Goal: Task Accomplishment & Management: Manage account settings

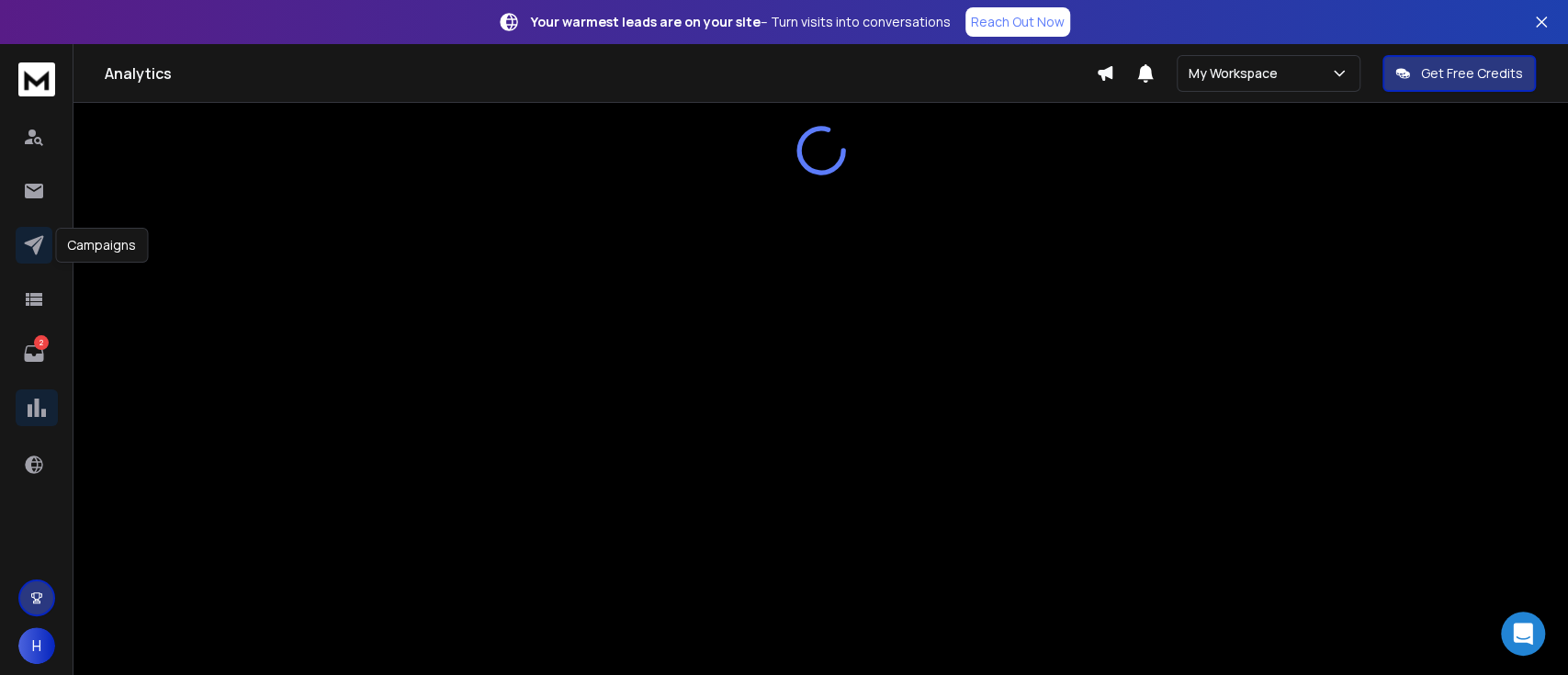
click at [30, 243] on icon at bounding box center [33, 244] width 19 height 19
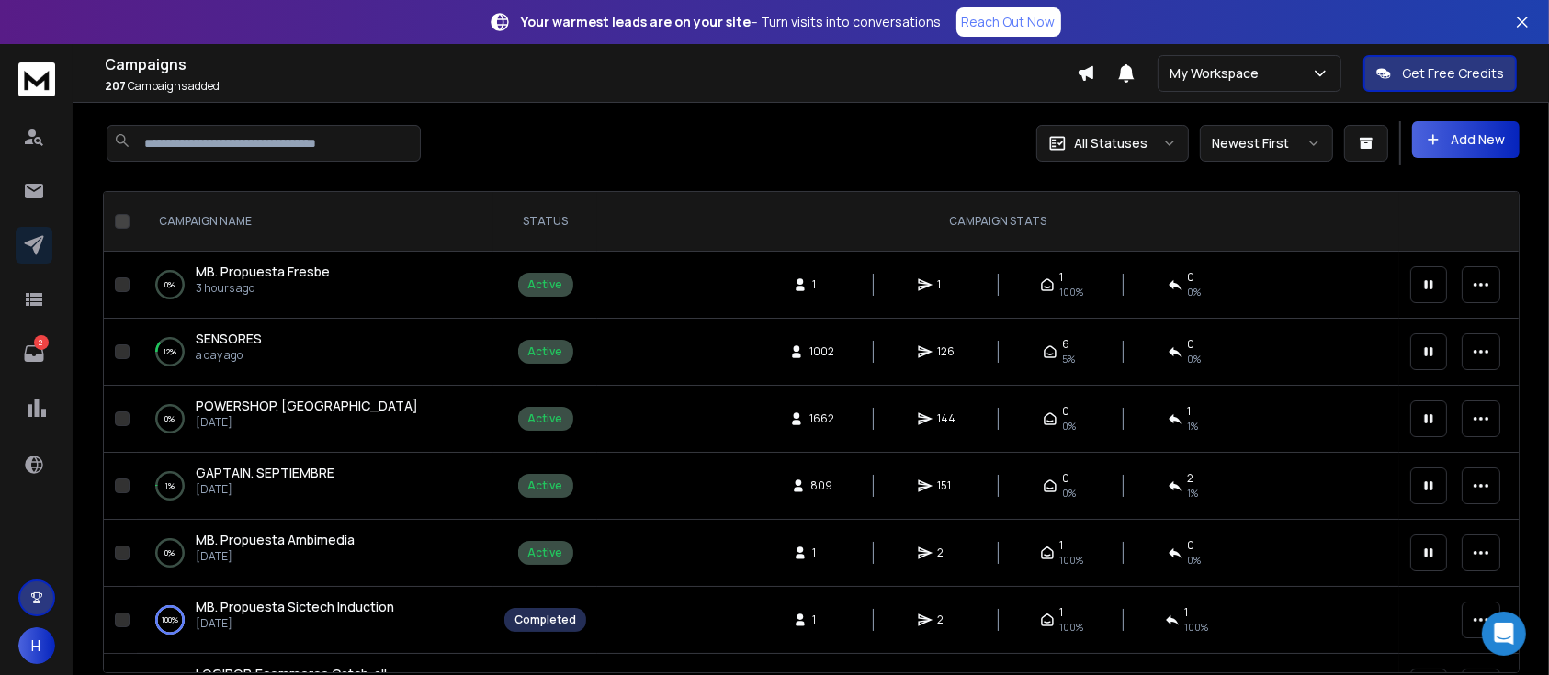
click at [274, 342] on div "12 % SENSORES a day ago" at bounding box center [315, 352] width 320 height 44
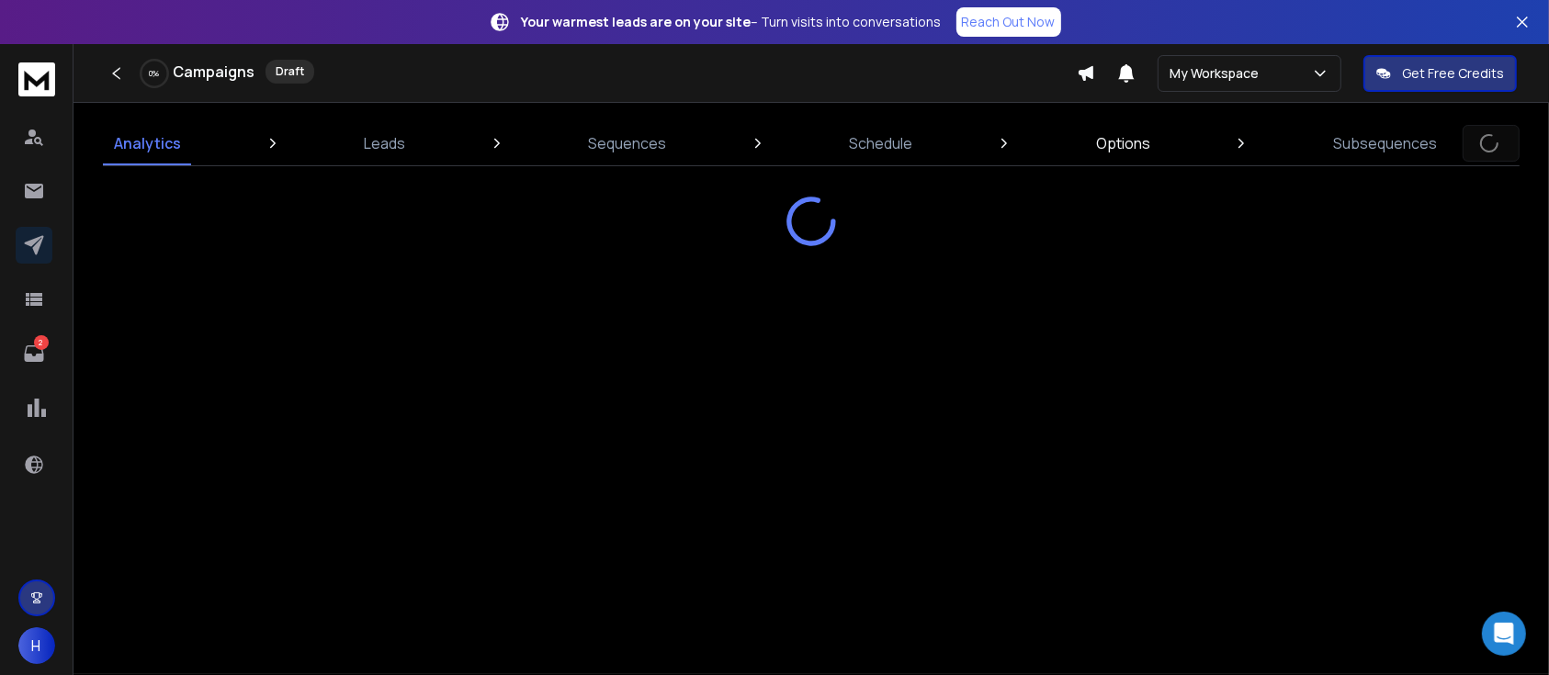
click at [1125, 152] on div "Analytics Leads Sequences Schedule Options Subsequences" at bounding box center [811, 143] width 1417 height 45
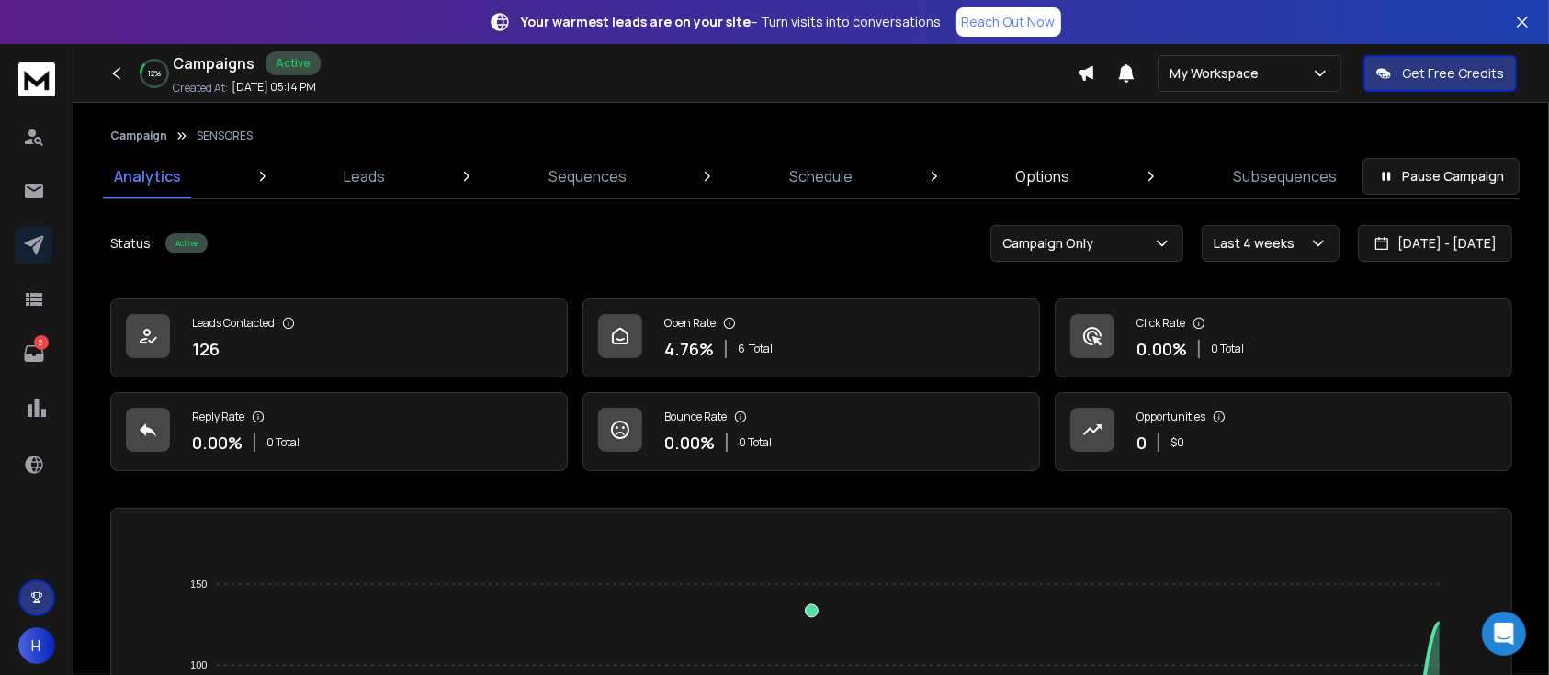
click at [1034, 165] on p "Options" at bounding box center [1043, 176] width 54 height 22
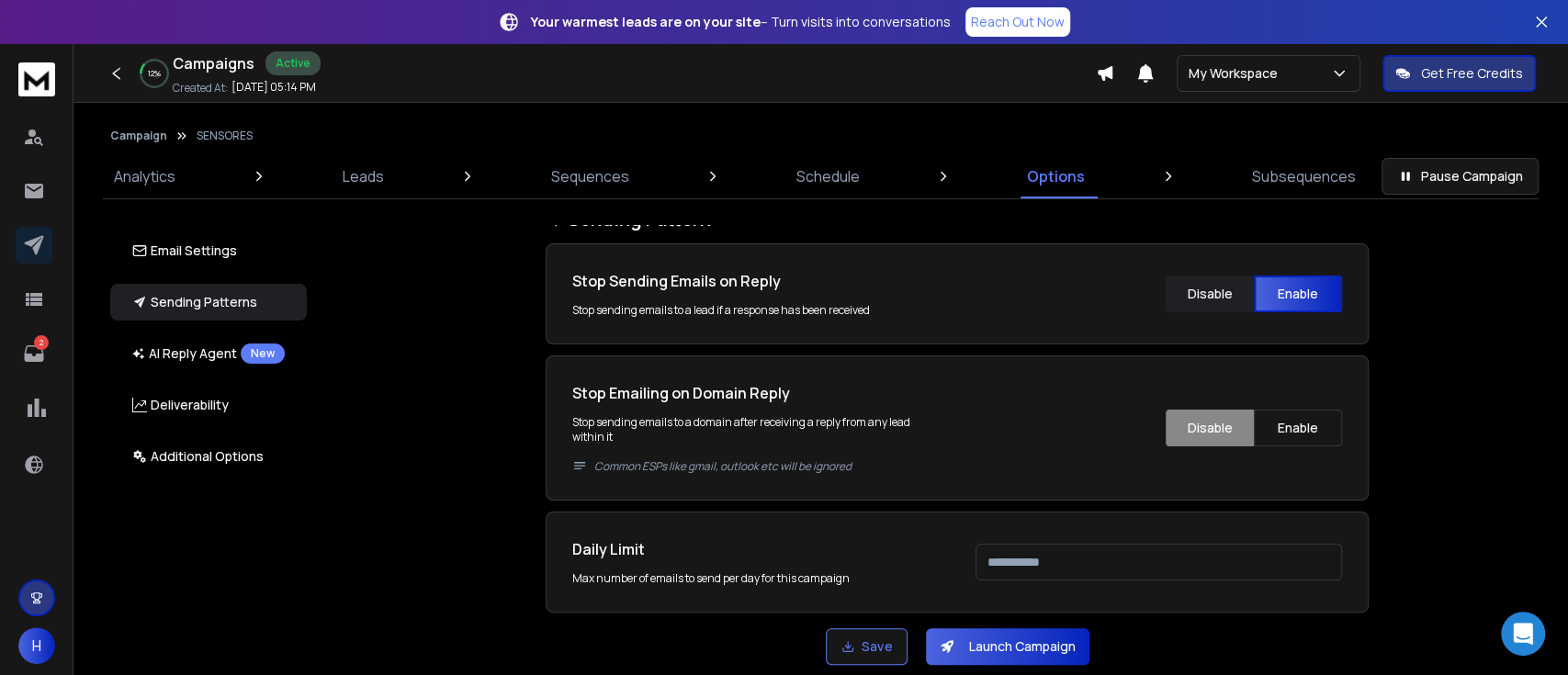
scroll to position [902, 0]
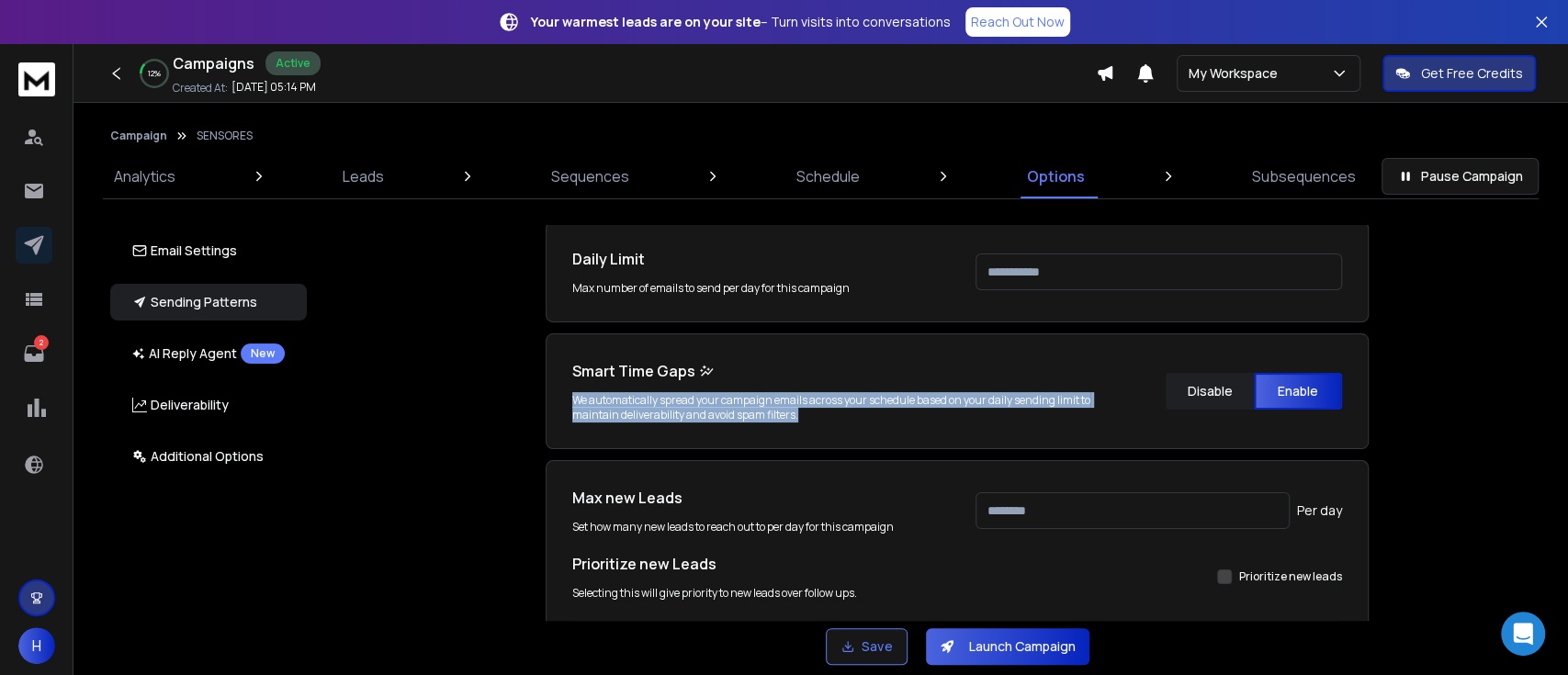
drag, startPoint x: 815, startPoint y: 417, endPoint x: 557, endPoint y: 401, distance: 258.5
click at [557, 401] on div "Smart Time Gaps We automatically spread your campaign emails across your schedu…" at bounding box center [956, 392] width 822 height 116
copy div "We automatically spread your campaign emails across your schedule based on your…"
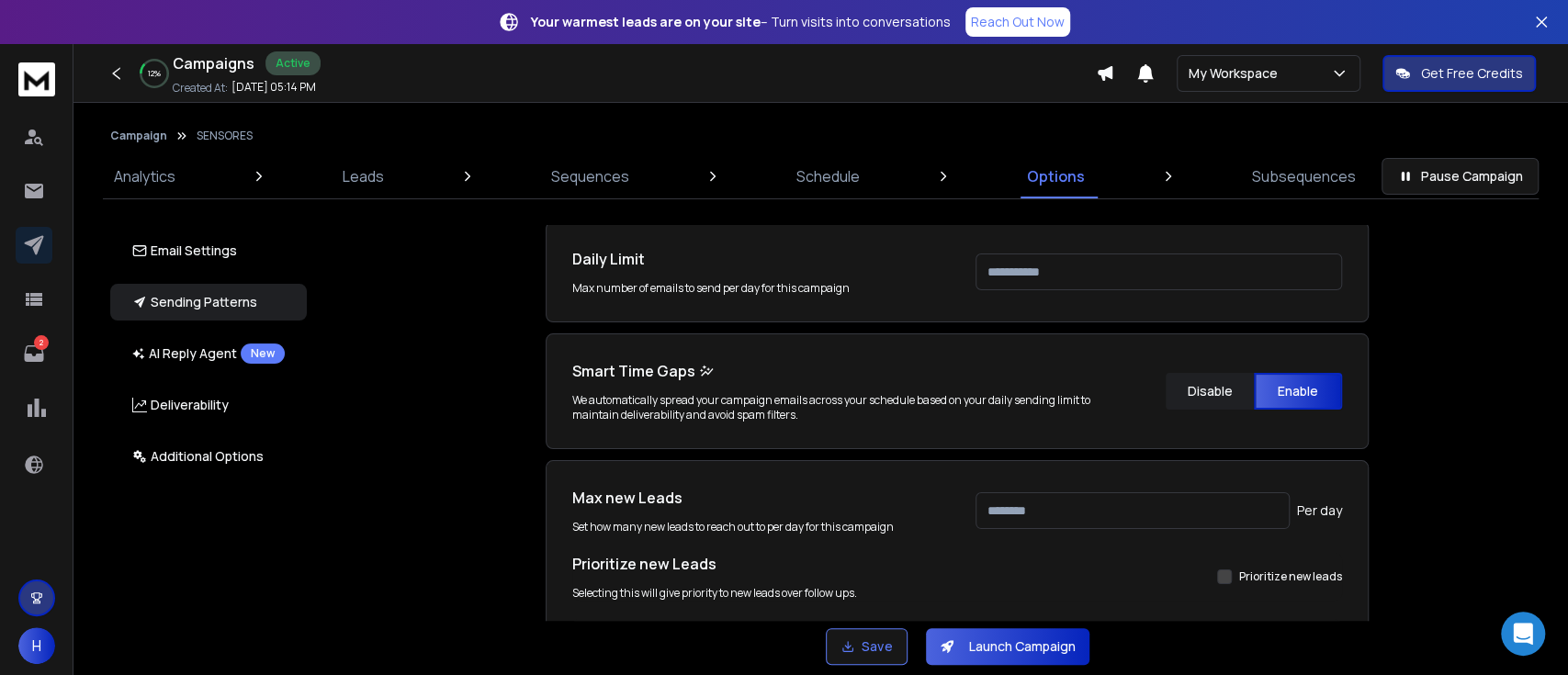
click at [640, 369] on p "Smart Time Gaps" at bounding box center [849, 371] width 557 height 22
copy p "Smart Time Gaps"
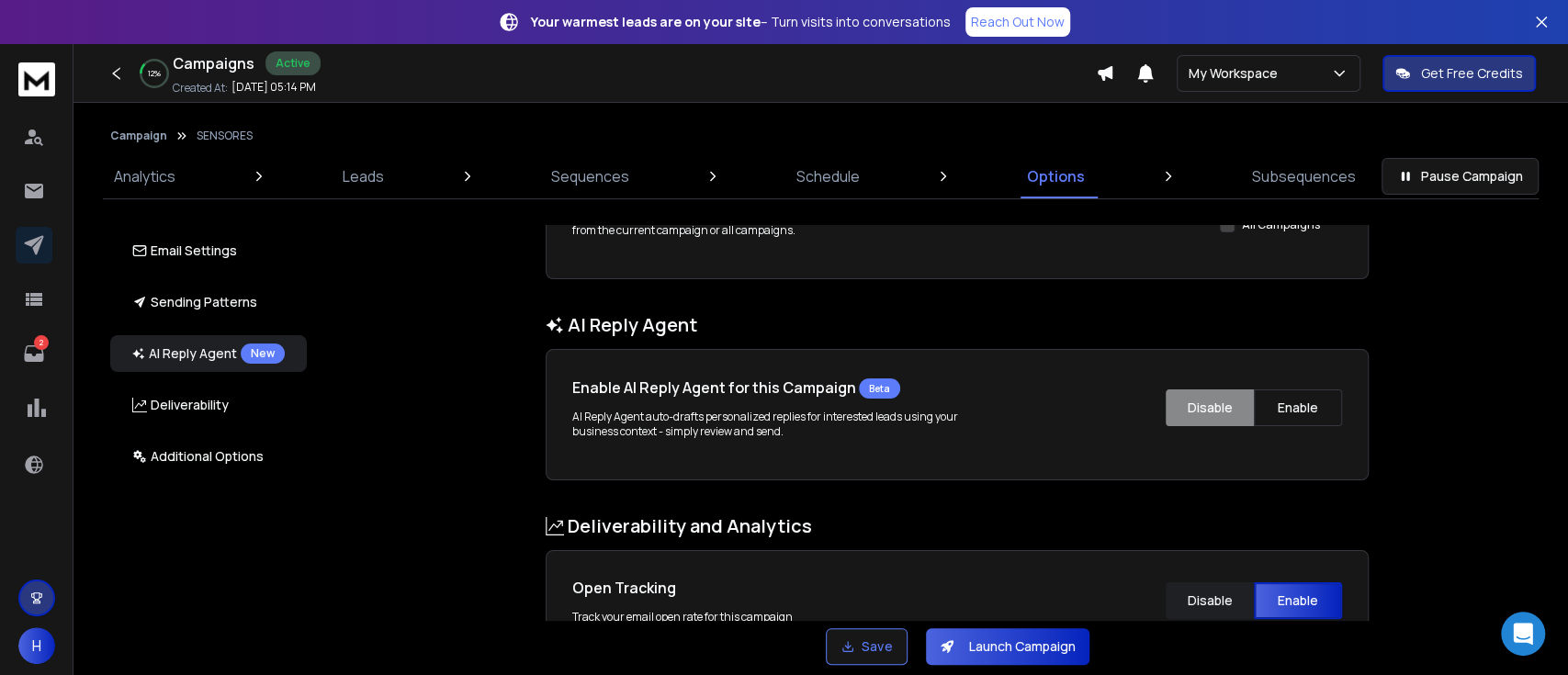
scroll to position [1882, 0]
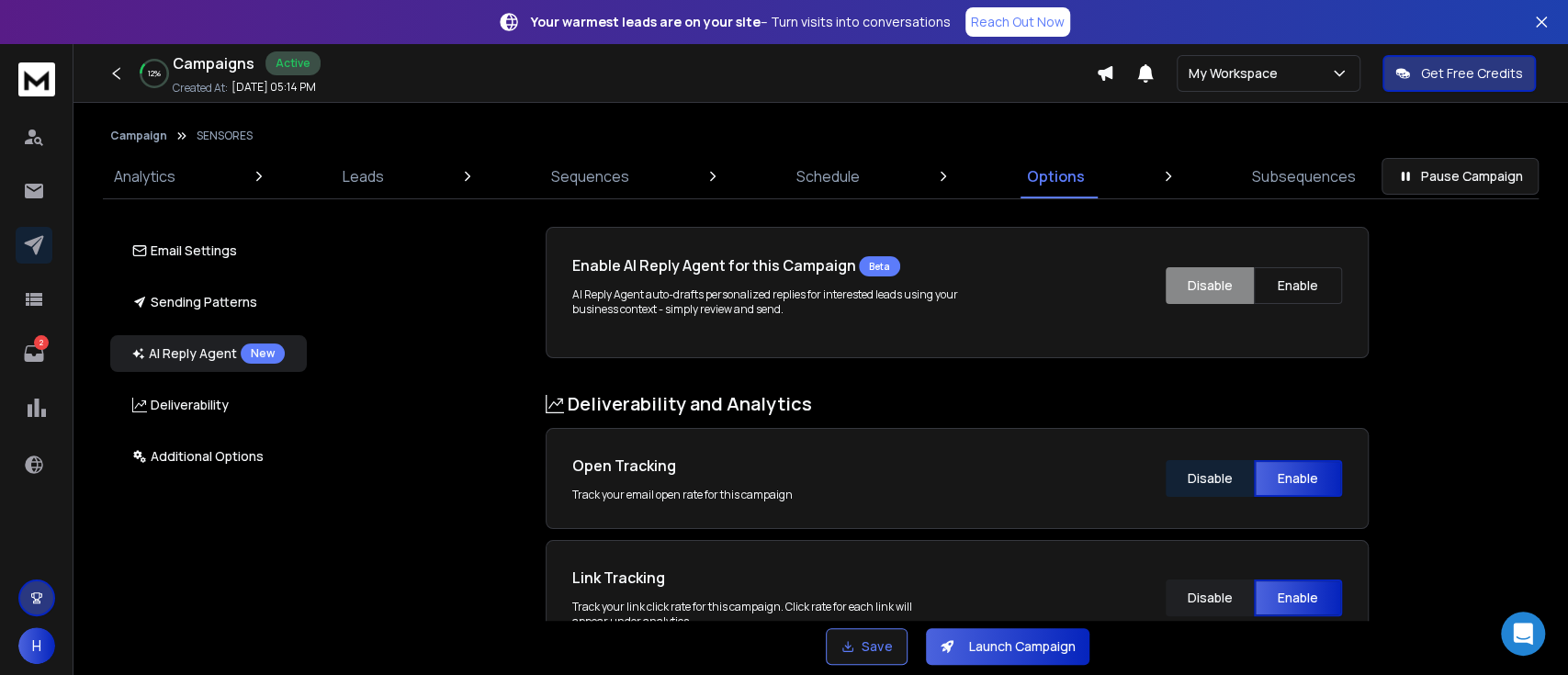
click at [1191, 477] on button "Disable" at bounding box center [1209, 478] width 88 height 37
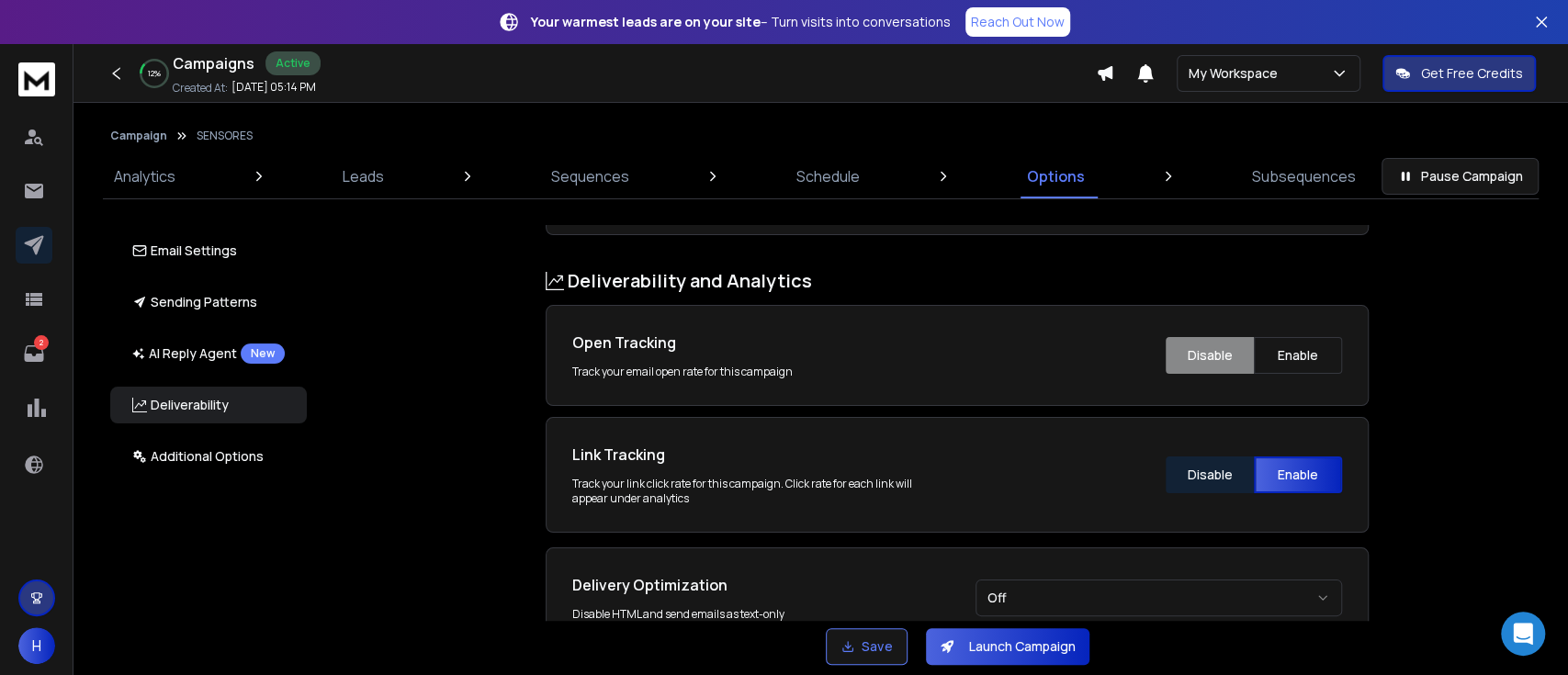
click at [1190, 470] on button "Disable" at bounding box center [1209, 475] width 88 height 37
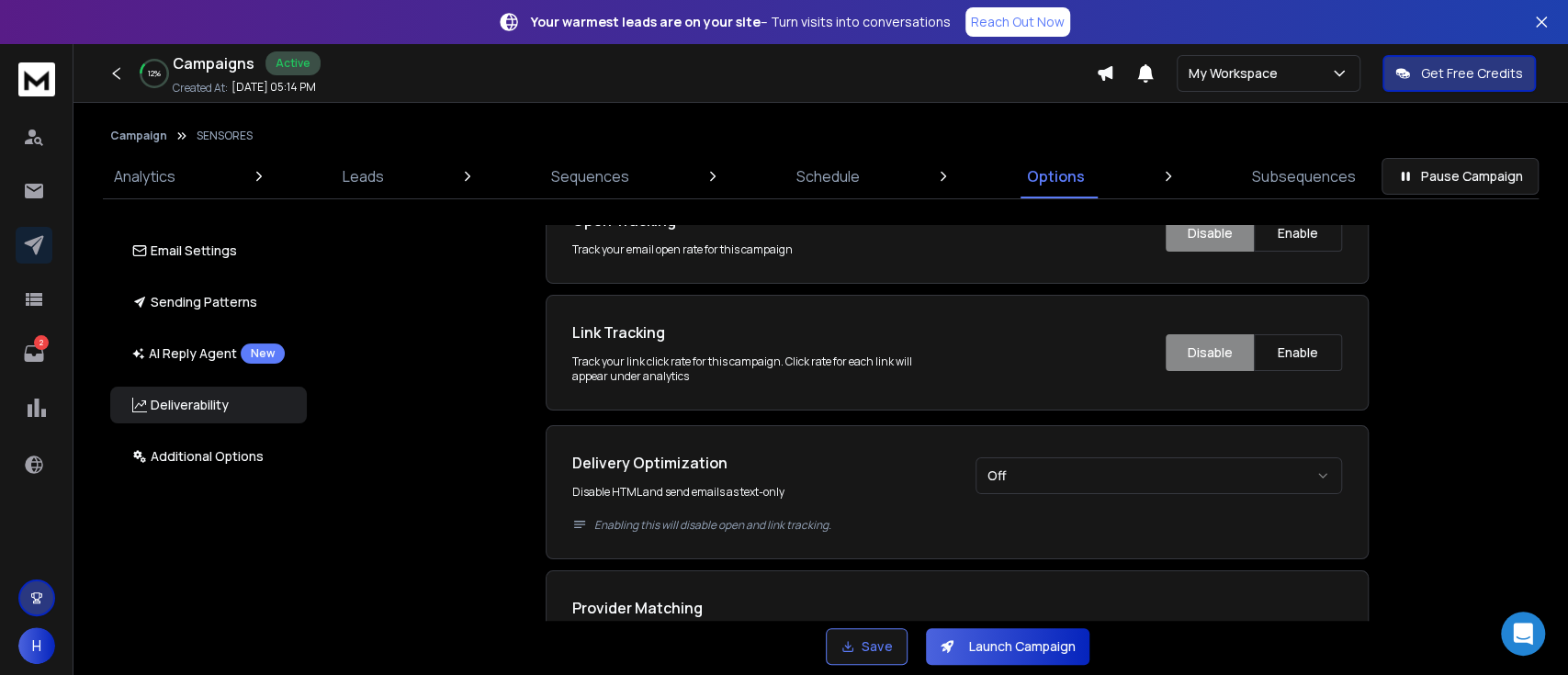
scroll to position [2249, 0]
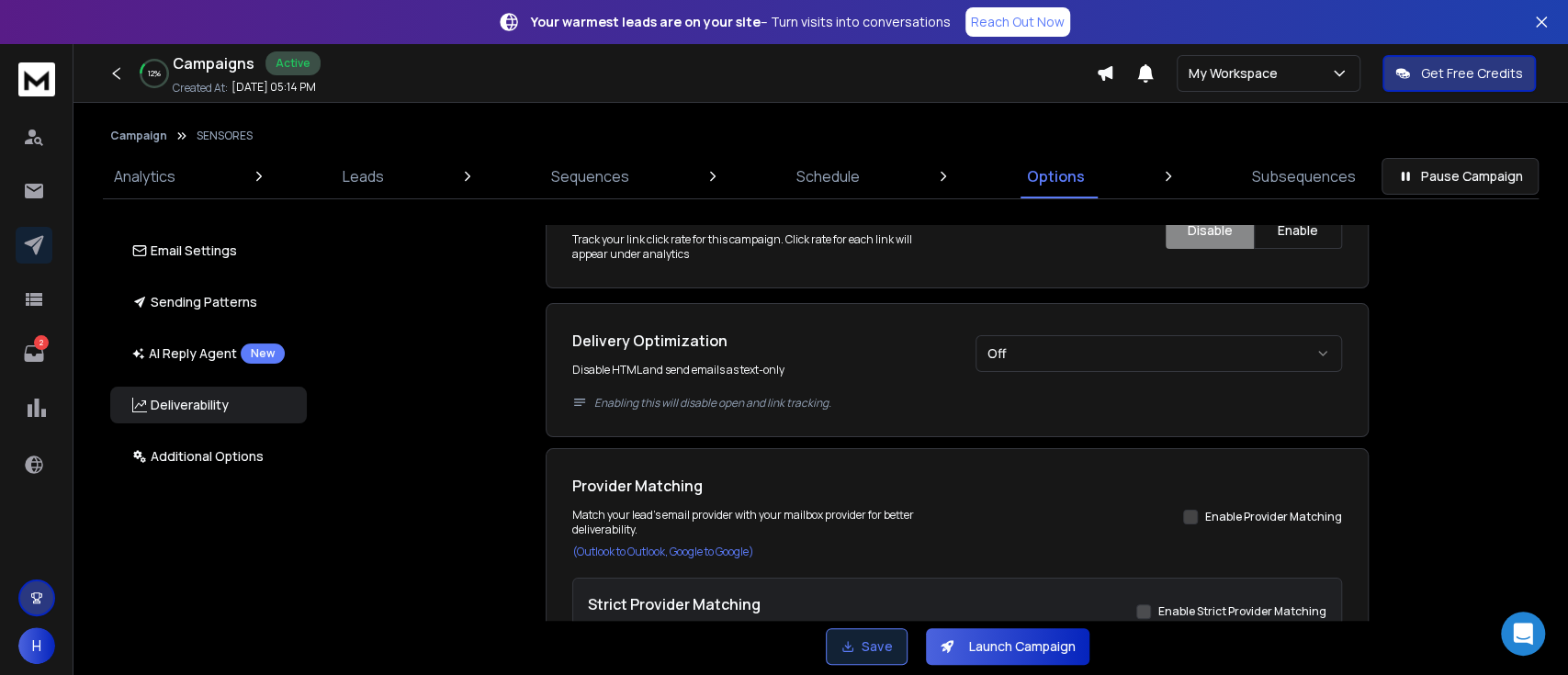
click at [883, 643] on button "Save" at bounding box center [866, 647] width 82 height 37
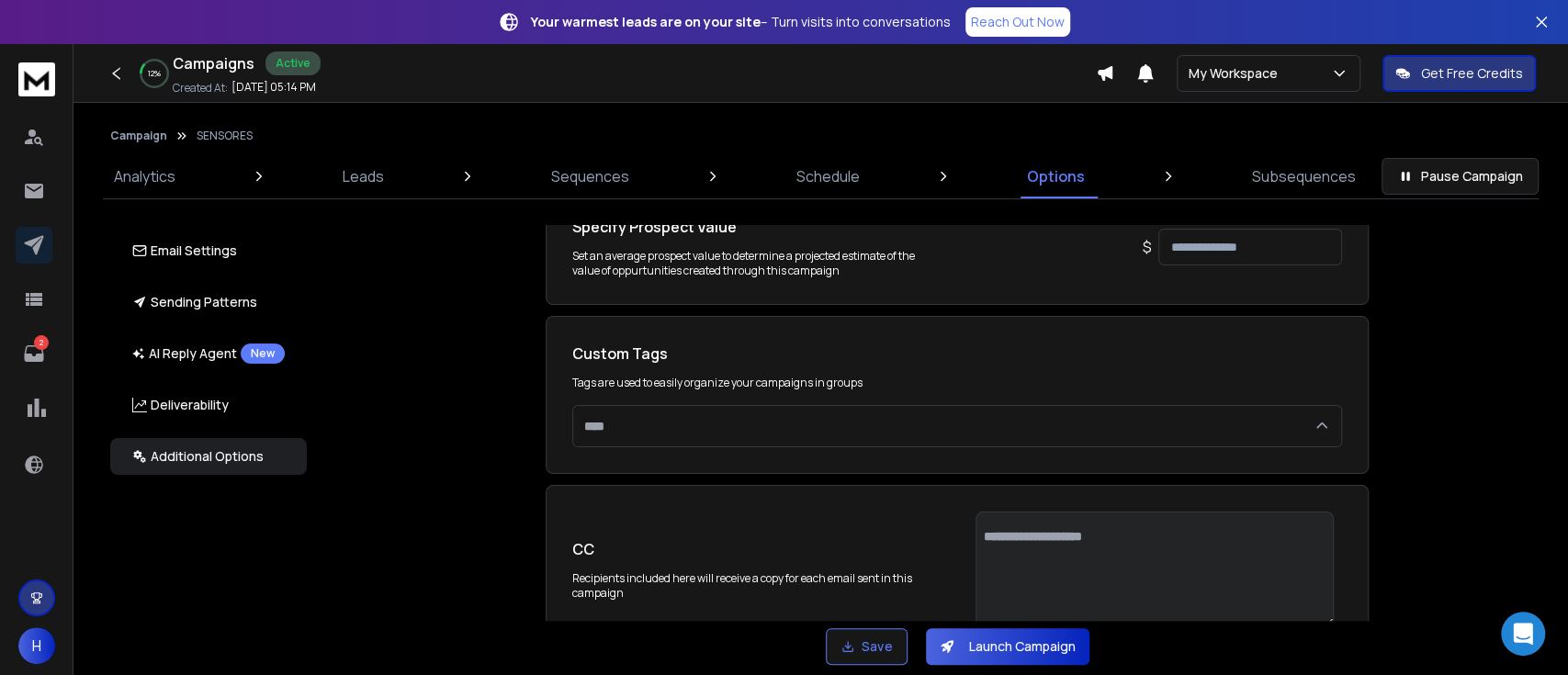
scroll to position [3687, 0]
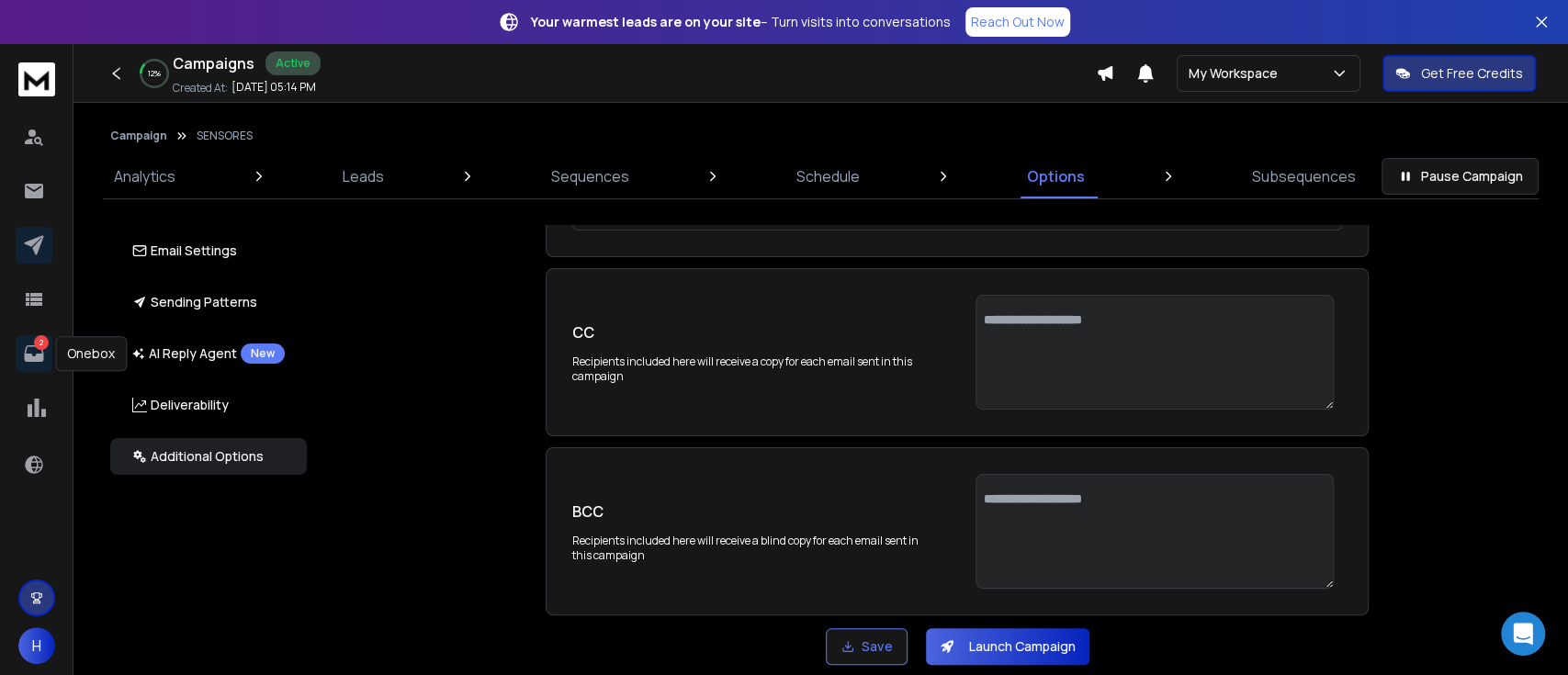
click at [40, 354] on icon at bounding box center [34, 354] width 22 height 22
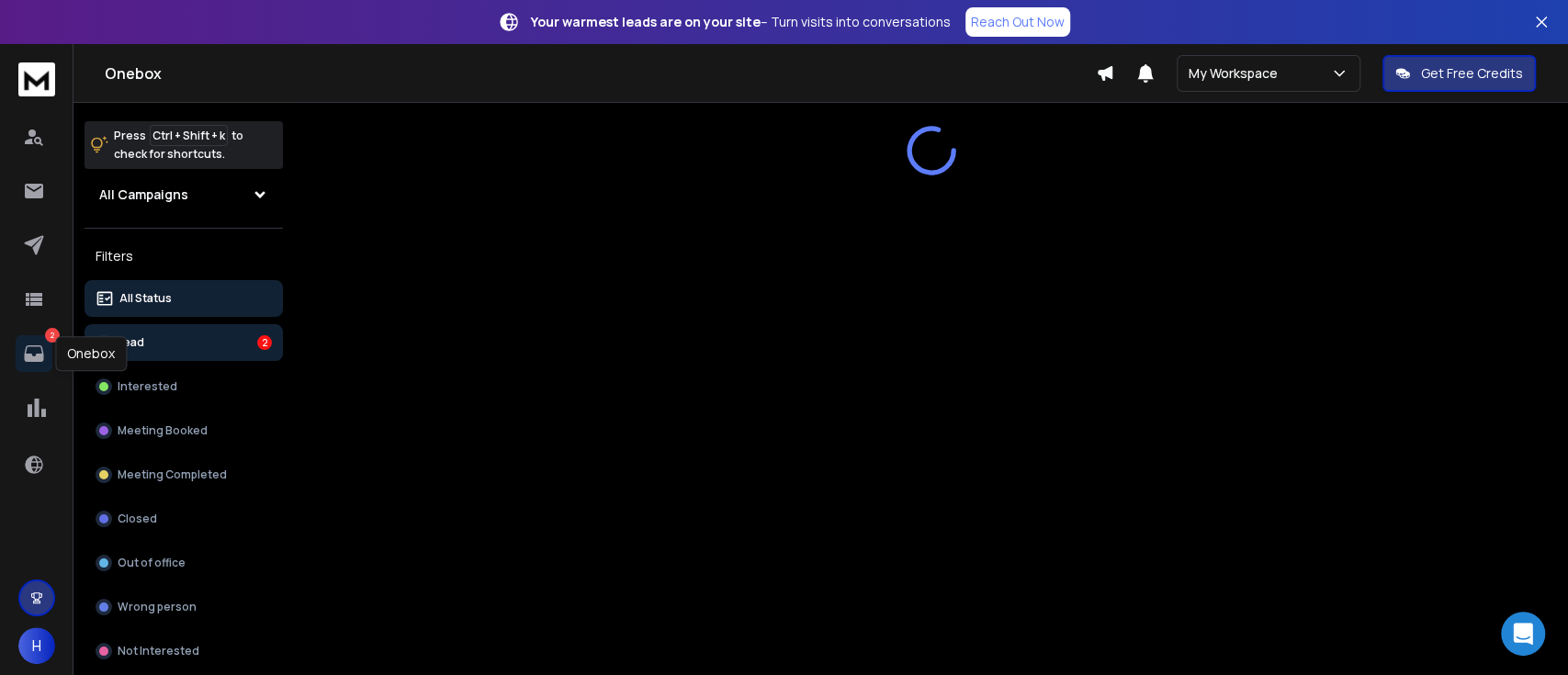
click at [195, 338] on button "Lead 2" at bounding box center [184, 342] width 198 height 37
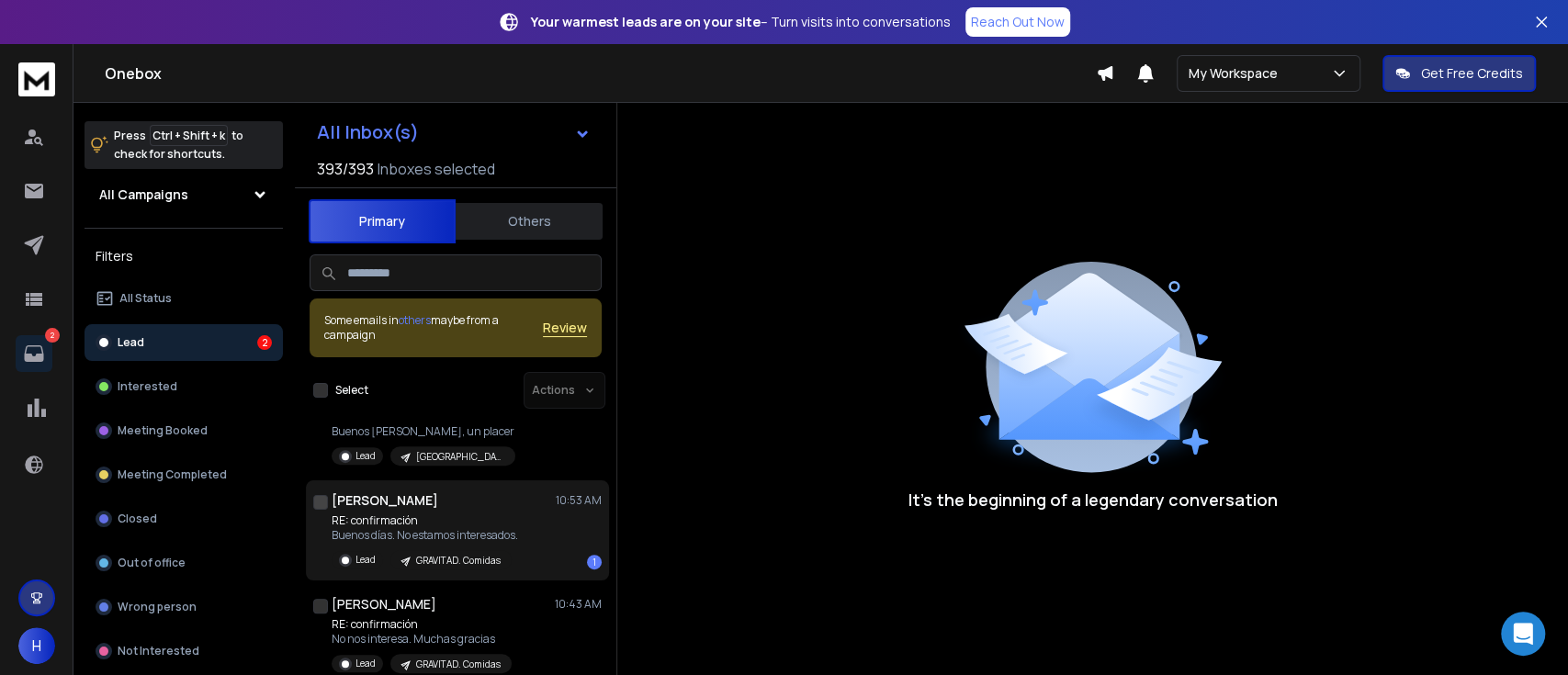
scroll to position [612, 0]
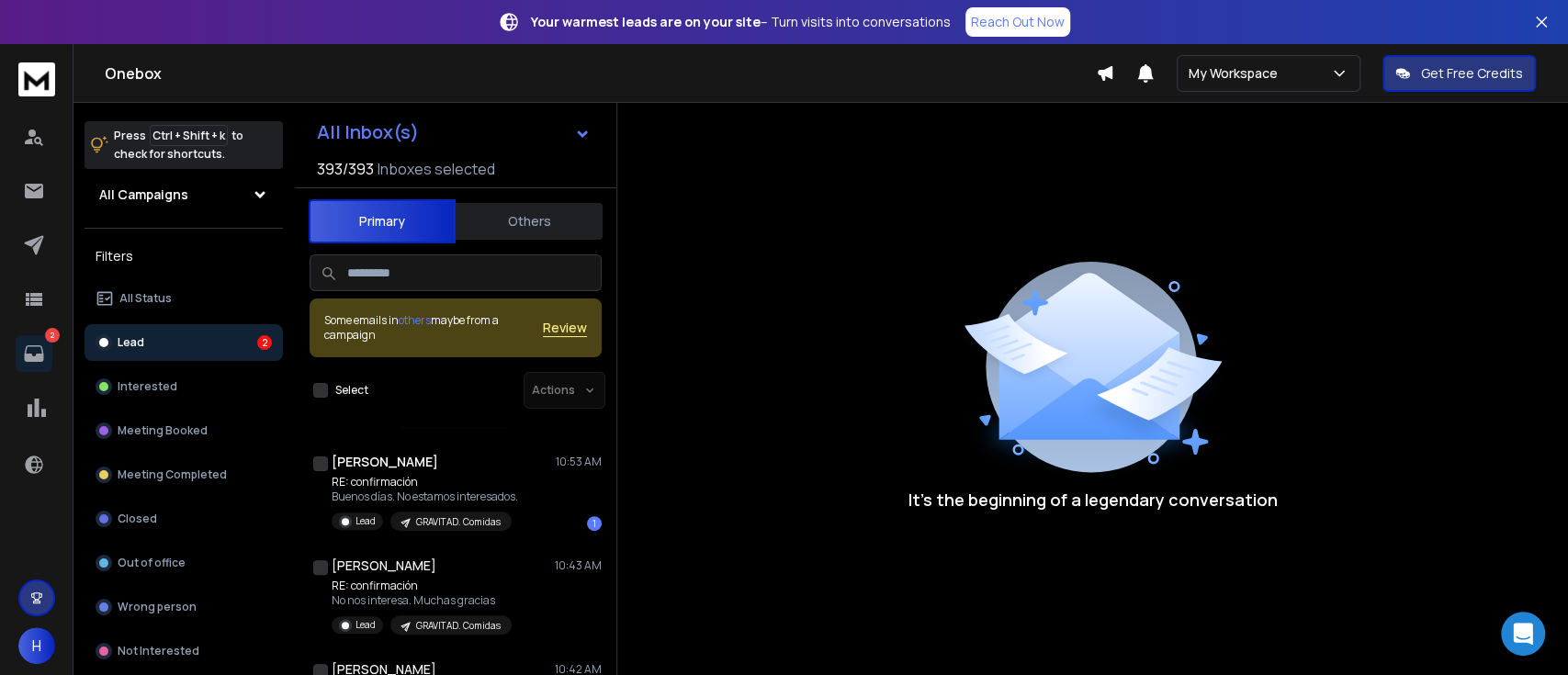
click at [461, 478] on p "RE: confirmación" at bounding box center [425, 482] width 187 height 15
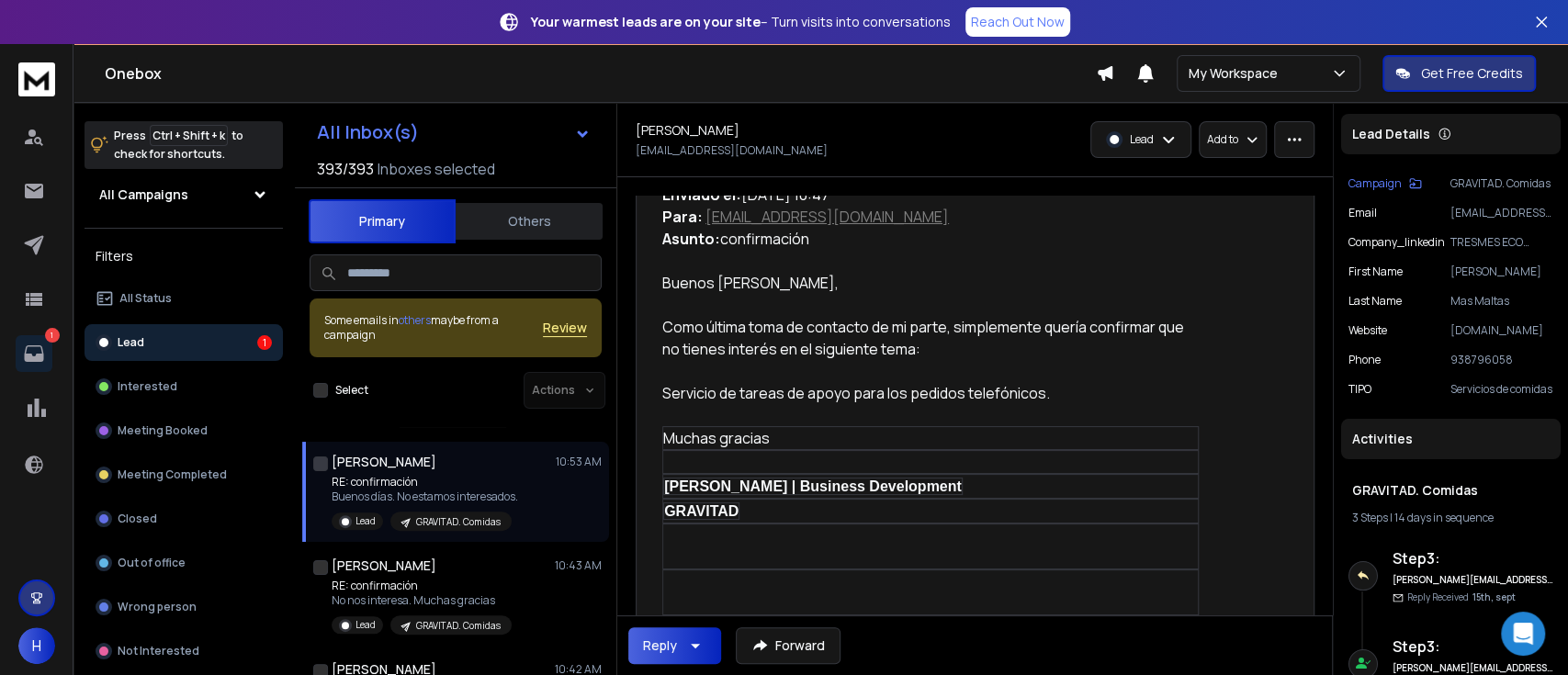
scroll to position [0, 0]
